Goal: Communication & Community: Answer question/provide support

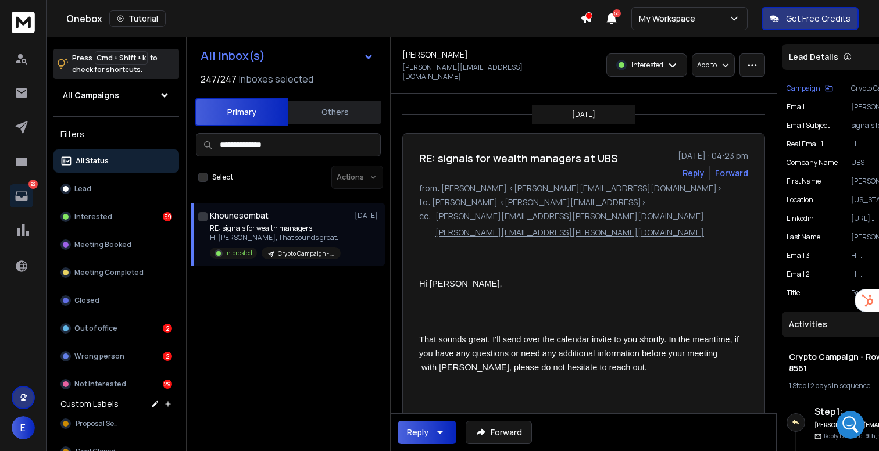
scroll to position [53015, 0]
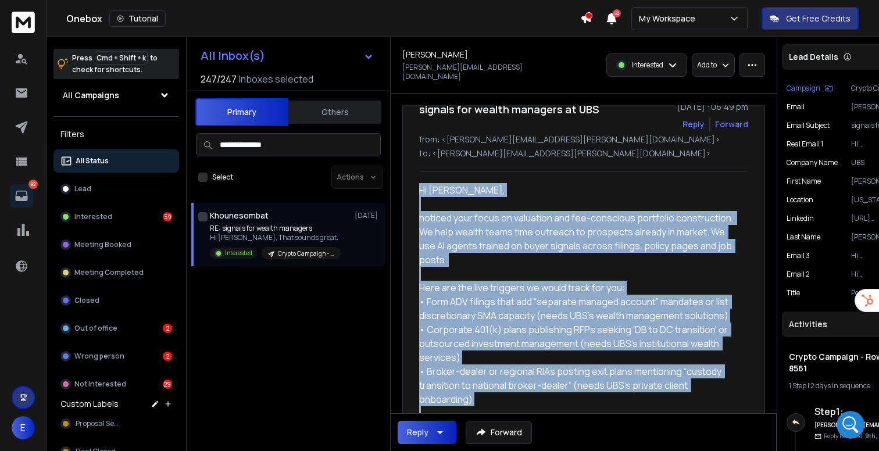
click at [514, 183] on div "Hi [PERSON_NAME], noticed your focus on valuation and fee-conscious portfolio c…" at bounding box center [579, 315] width 320 height 265
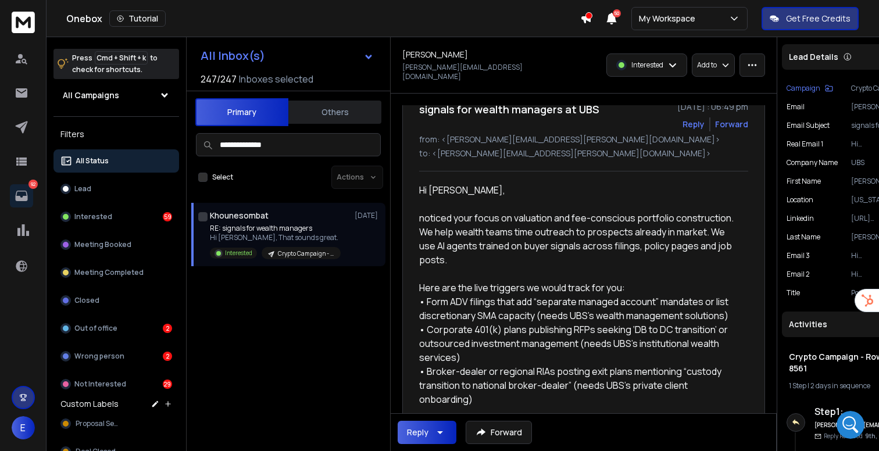
click at [312, 146] on input "**********" at bounding box center [288, 144] width 185 height 23
type input "*"
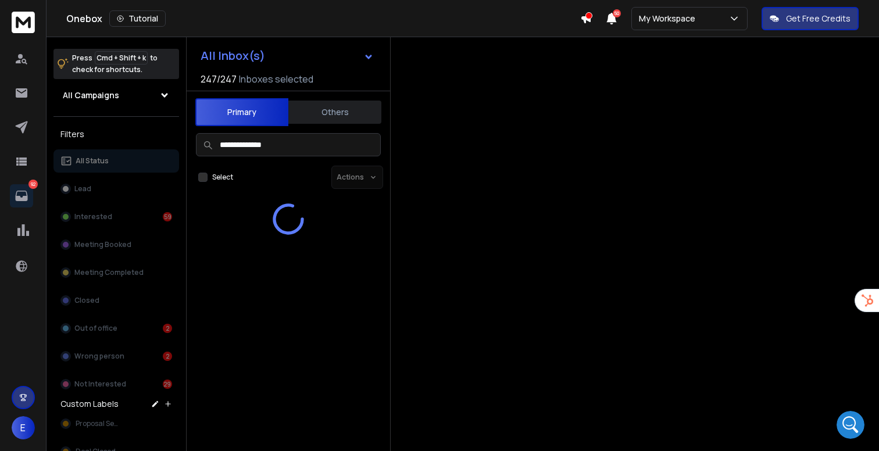
scroll to position [0, 0]
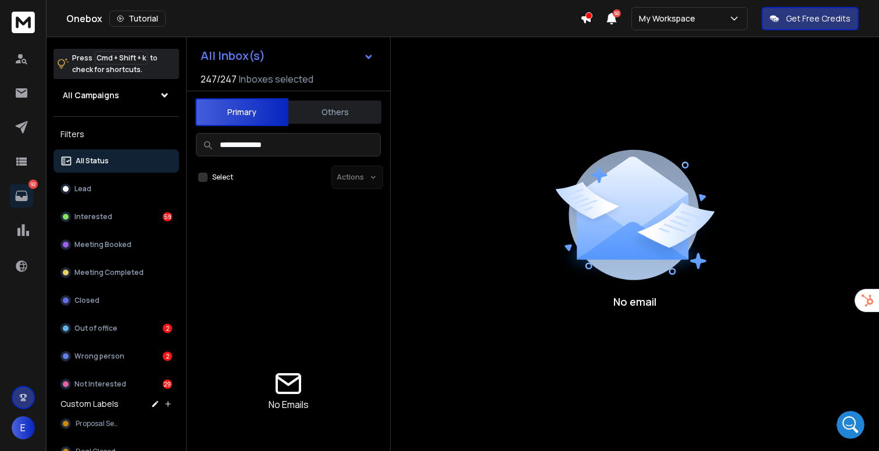
click at [313, 145] on input "**********" at bounding box center [288, 144] width 185 height 23
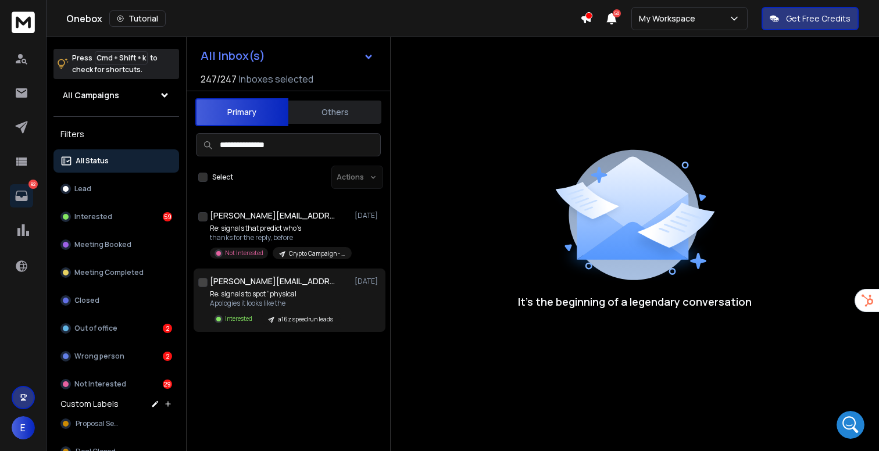
type input "**********"
click at [278, 282] on h1 "[PERSON_NAME][EMAIL_ADDRESS][DOMAIN_NAME]" at bounding box center [274, 282] width 128 height 12
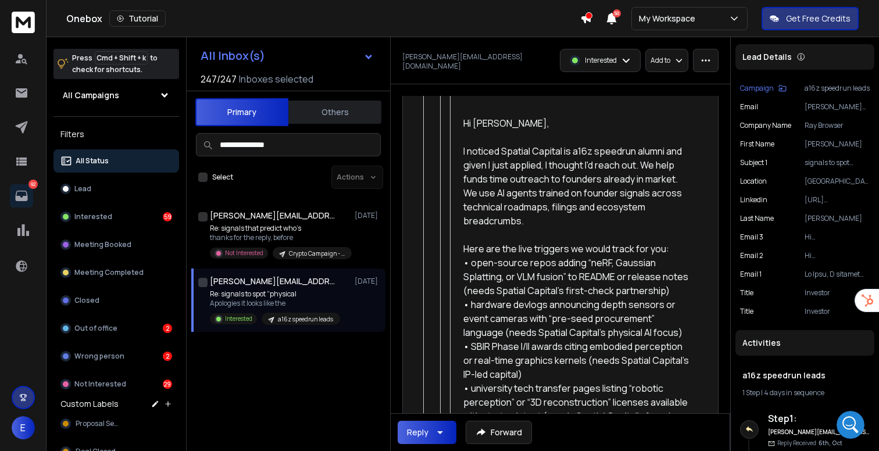
scroll to position [744, 0]
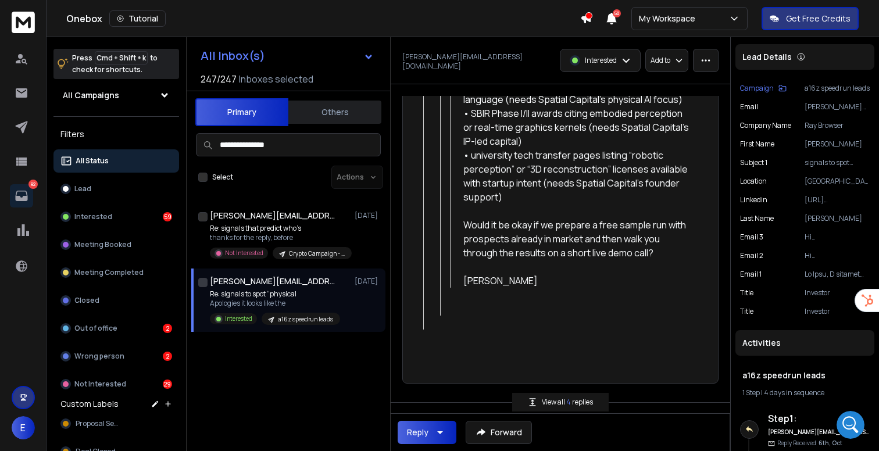
click at [583, 398] on p "View all 4 replies" at bounding box center [567, 402] width 51 height 9
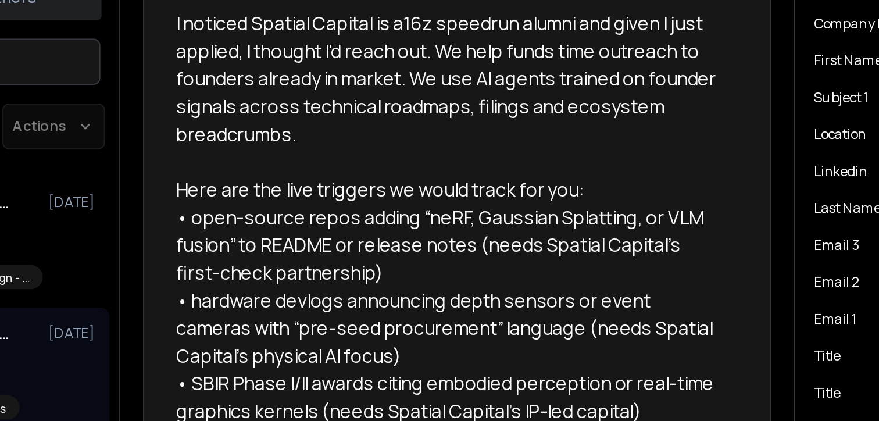
scroll to position [3528, 0]
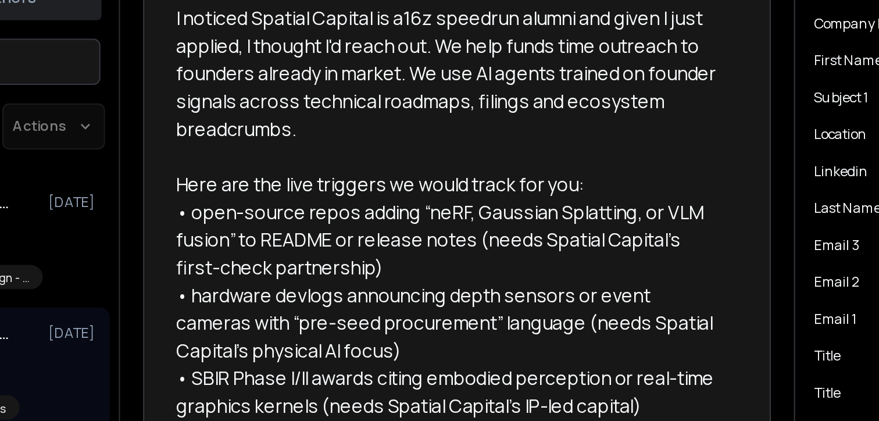
click at [438, 158] on div "Hi [PERSON_NAME], I noticed Spatial Capital is a16z speedrun alumni and given I…" at bounding box center [555, 255] width 273 height 335
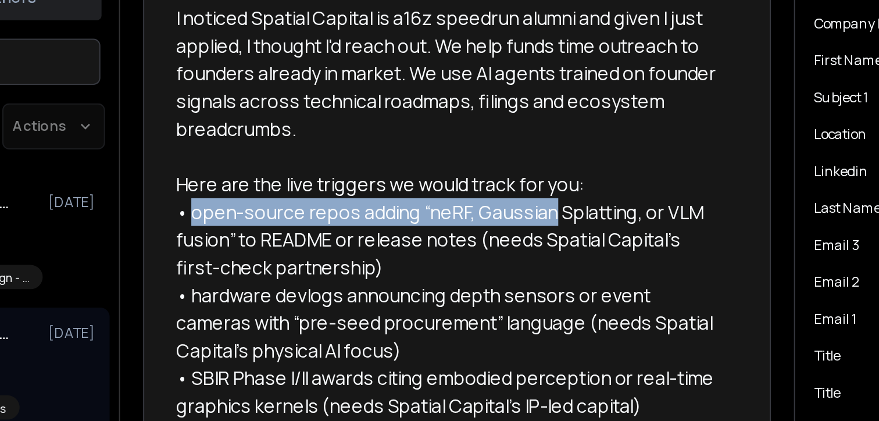
drag, startPoint x: 438, startPoint y: 158, endPoint x: 576, endPoint y: 152, distance: 137.9
click at [576, 152] on div "Hi [PERSON_NAME], I noticed Spatial Capital is a16z speedrun alumni and given I…" at bounding box center [555, 255] width 273 height 335
click at [553, 153] on div "Hi [PERSON_NAME], I noticed Spatial Capital is a16z speedrun alumni and given I…" at bounding box center [555, 255] width 273 height 335
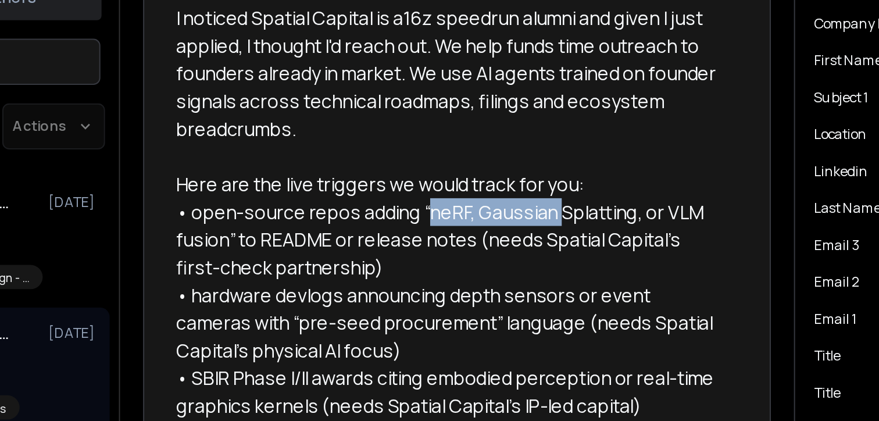
drag, startPoint x: 553, startPoint y: 153, endPoint x: 608, endPoint y: 156, distance: 54.7
click at [608, 156] on div "Hi [PERSON_NAME], I noticed Spatial Capital is a16z speedrun alumni and given I…" at bounding box center [555, 255] width 273 height 335
click at [441, 197] on div "Hi [PERSON_NAME], I noticed Spatial Capital is a16z speedrun alumni and given I…" at bounding box center [555, 255] width 273 height 335
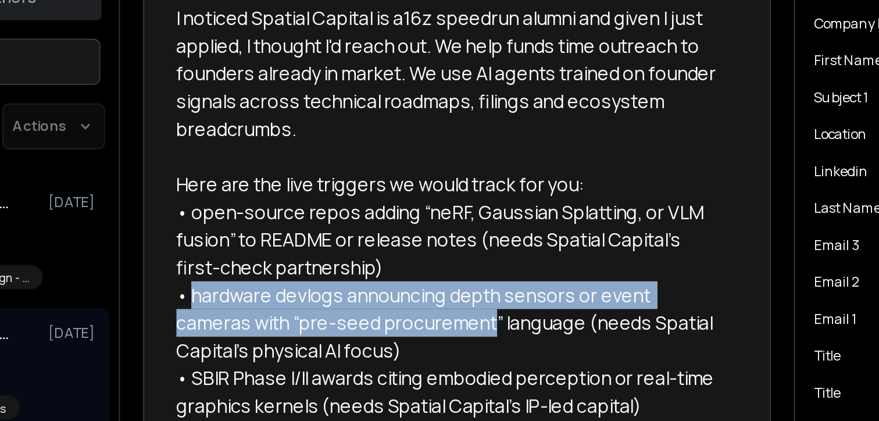
drag, startPoint x: 441, startPoint y: 197, endPoint x: 546, endPoint y: 213, distance: 106.4
click at [546, 213] on div "Hi [PERSON_NAME], I noticed Spatial Capital is a16z speedrun alumni and given I…" at bounding box center [555, 255] width 273 height 335
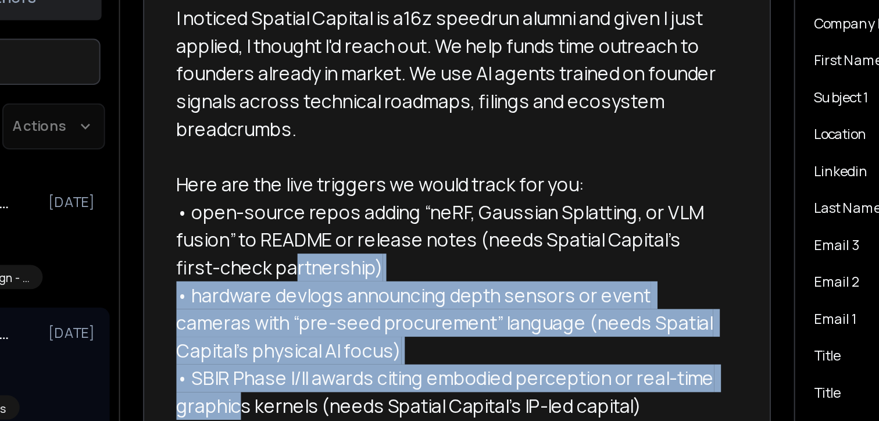
drag, startPoint x: 477, startPoint y: 187, endPoint x: 470, endPoint y: 267, distance: 80.0
click at [470, 267] on div "Hi [PERSON_NAME], I noticed Spatial Capital is a16z speedrun alumni and given I…" at bounding box center [555, 255] width 273 height 335
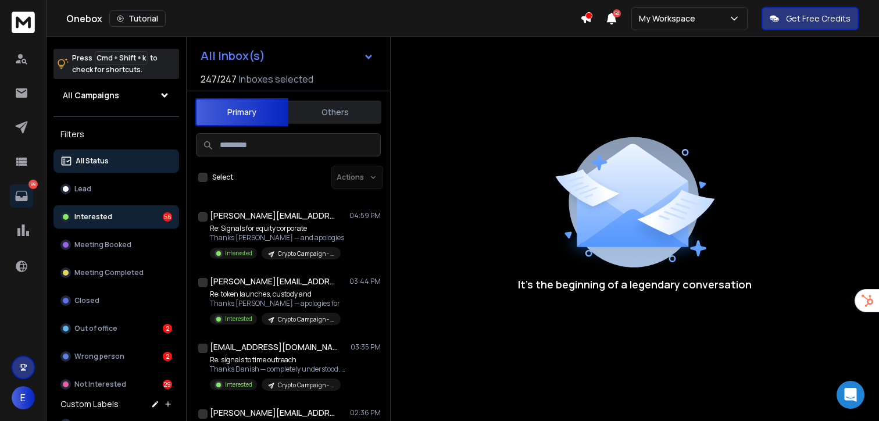
click at [93, 212] on p "Interested" at bounding box center [93, 216] width 38 height 9
